Goal: Task Accomplishment & Management: Manage account settings

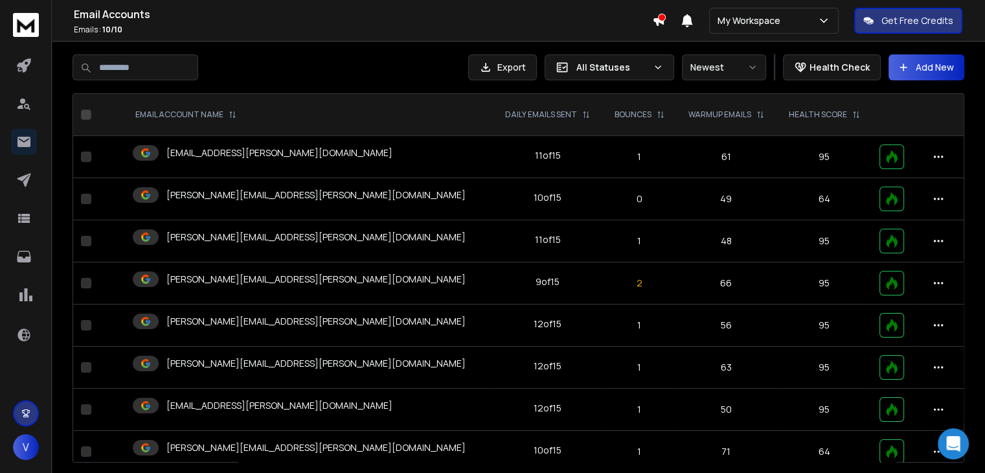
click at [4, 181] on div "V" at bounding box center [26, 236] width 52 height 473
click at [11, 171] on link at bounding box center [24, 180] width 26 height 26
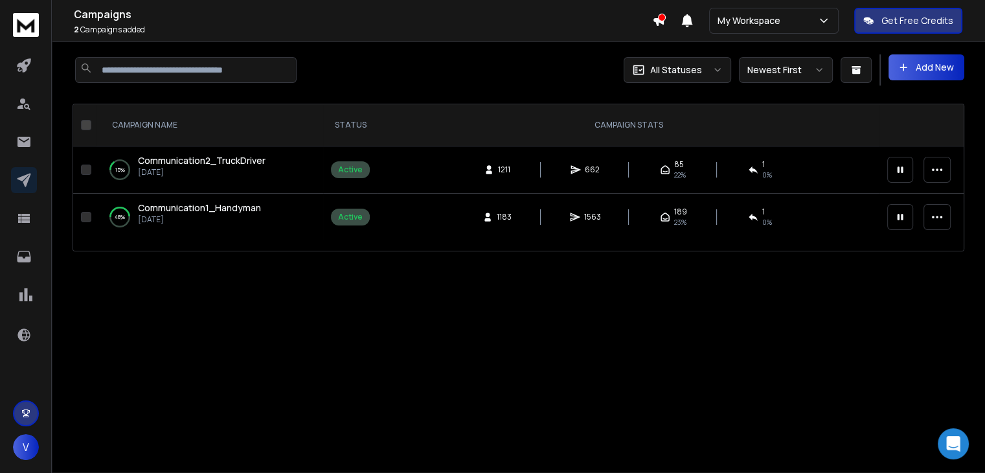
scroll to position [67, 0]
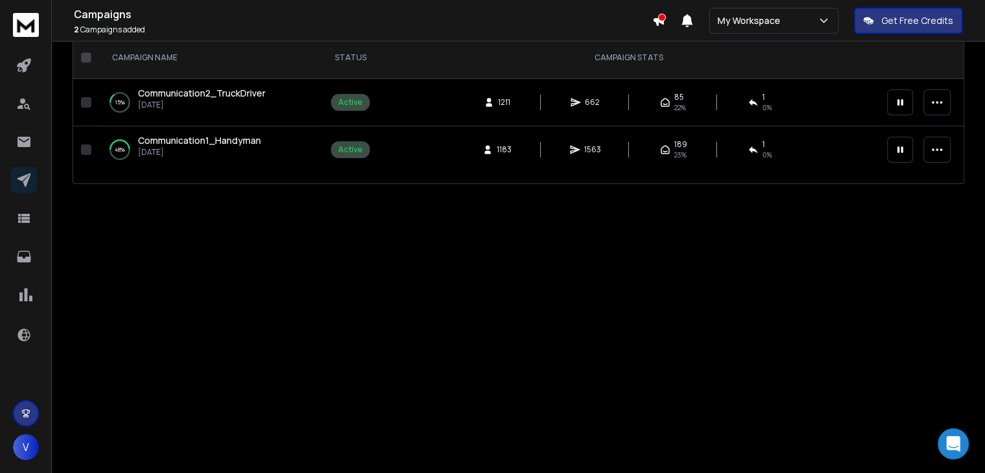
click at [295, 84] on td "15 % Communication2_TruckDriver [DATE]" at bounding box center [209, 102] width 227 height 47
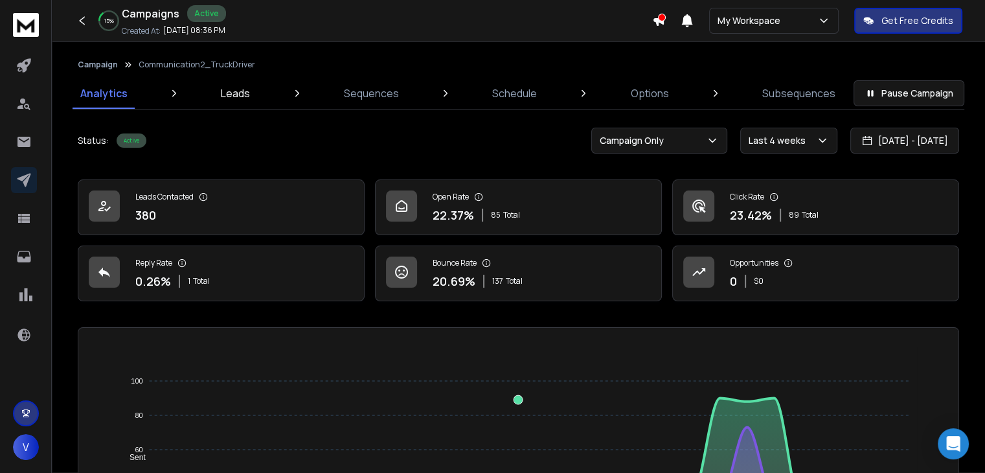
click at [243, 93] on p "Leads" at bounding box center [235, 93] width 29 height 16
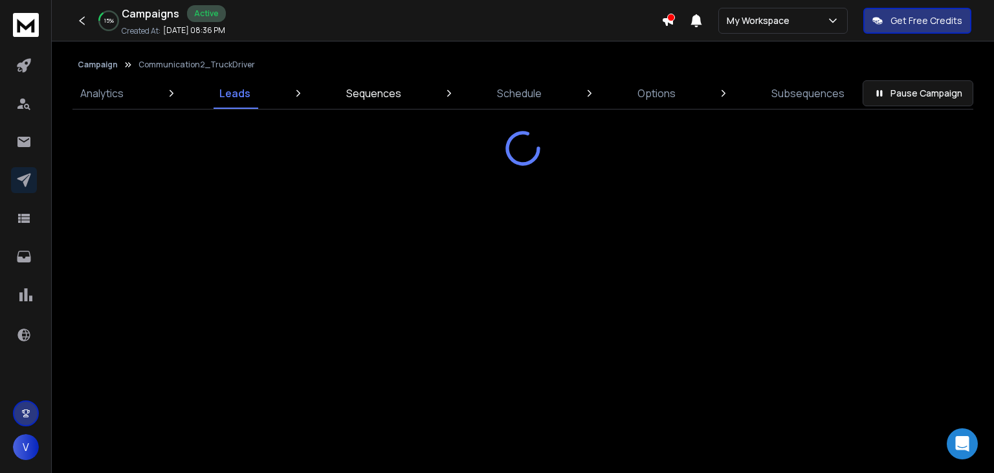
click at [344, 89] on link "Sequences" at bounding box center [374, 93] width 71 height 31
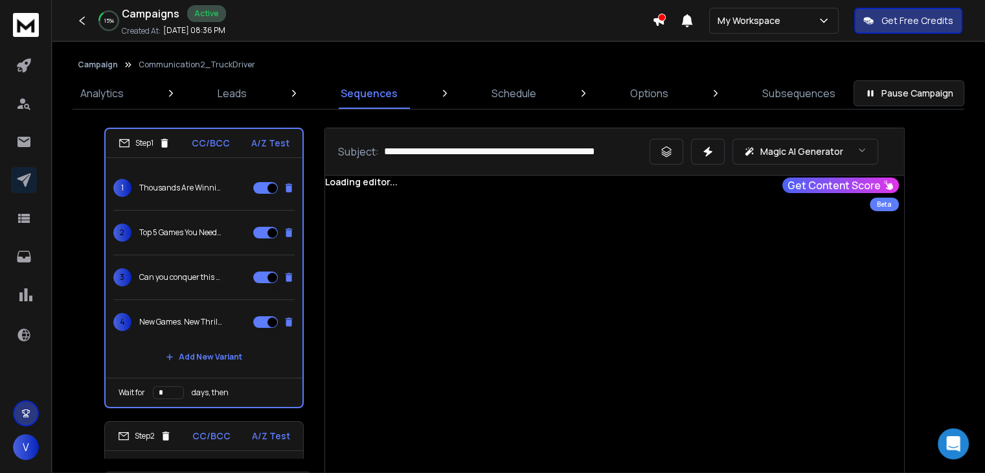
click at [450, 34] on div "15 % Campaigns Active Created At: [DATE] 08:36 PM My Workspace Get Free Credits" at bounding box center [492, 20] width 985 height 41
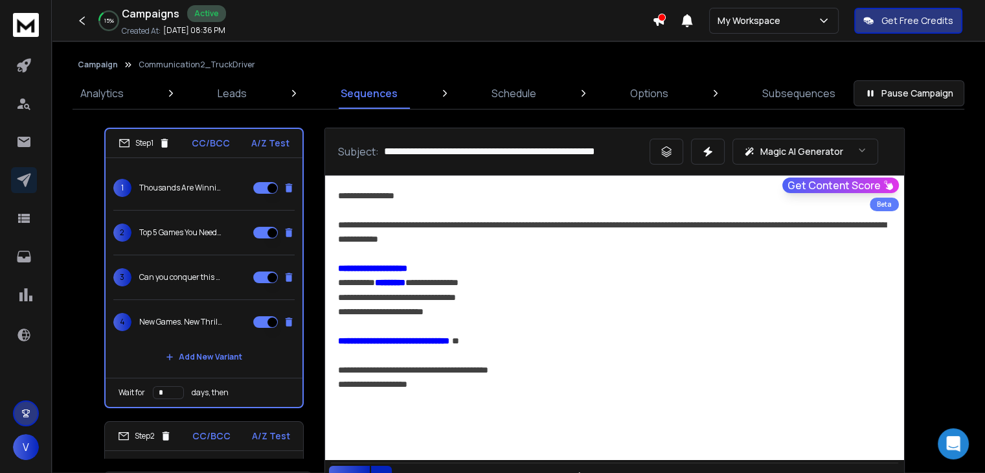
click at [434, 29] on div "15 % Campaigns Active Created At: [DATE] 08:36 PM My Workspace Get Free Credits" at bounding box center [492, 20] width 985 height 41
click at [260, 144] on p "A/Z Test" at bounding box center [270, 143] width 38 height 13
click at [23, 179] on icon at bounding box center [24, 180] width 14 height 14
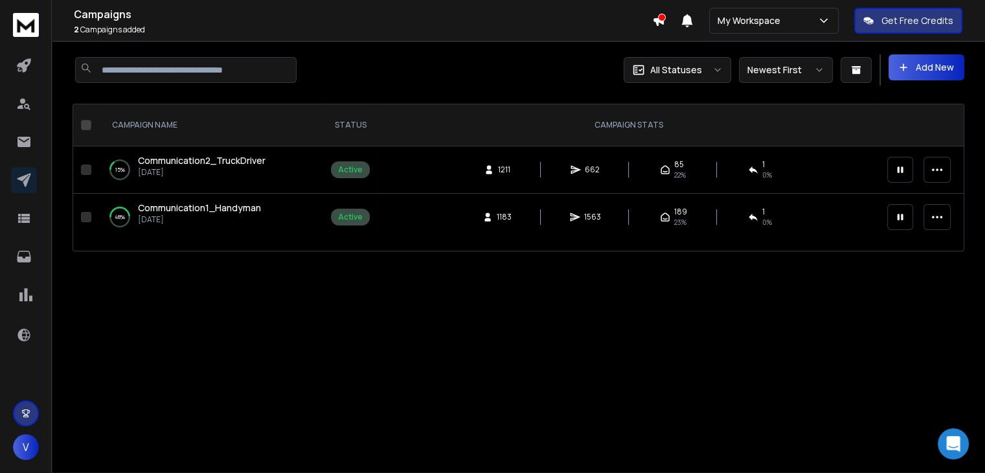
click at [403, 182] on td "1211 662 85 22 % 1 0 %" at bounding box center [628, 169] width 502 height 47
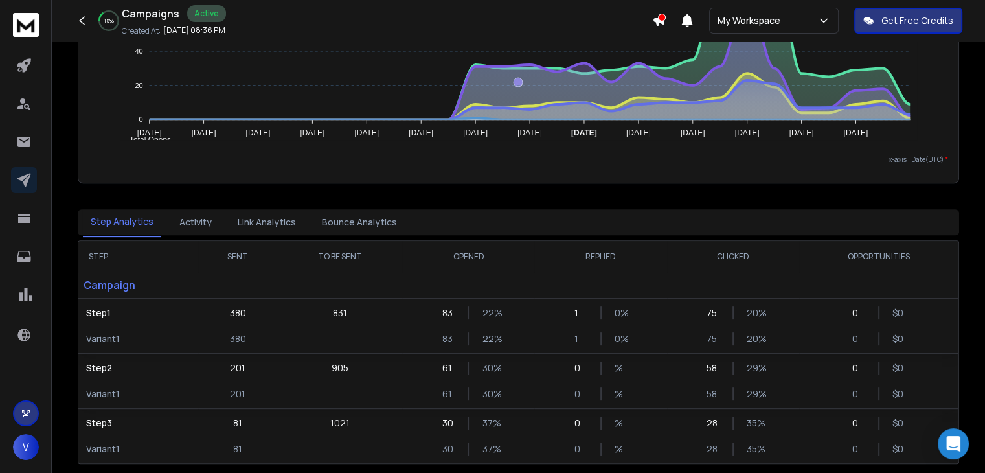
scroll to position [445, 0]
